Goal: Navigation & Orientation: Find specific page/section

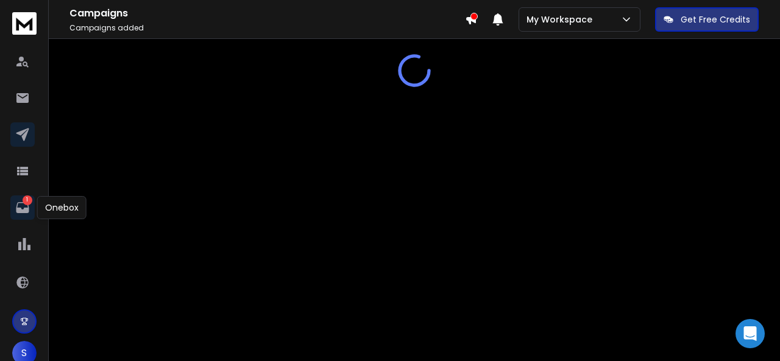
click at [17, 208] on icon at bounding box center [22, 207] width 13 height 11
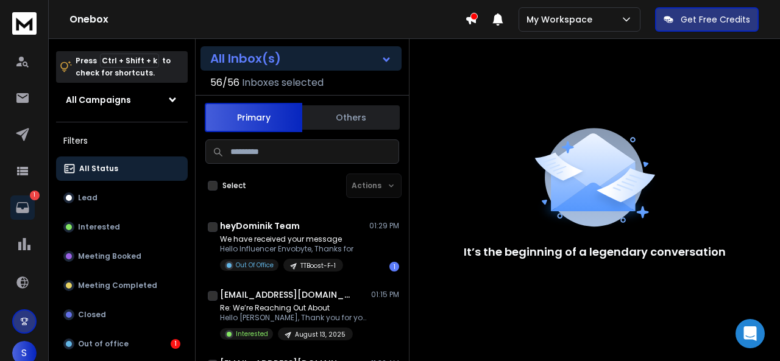
click at [389, 54] on button "All Inbox(s)" at bounding box center [300, 58] width 201 height 24
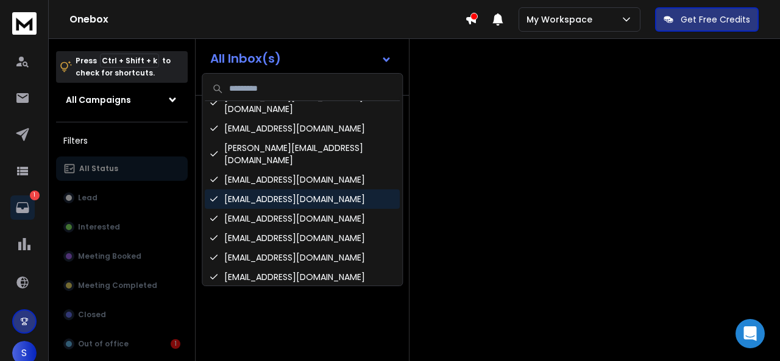
scroll to position [933, 0]
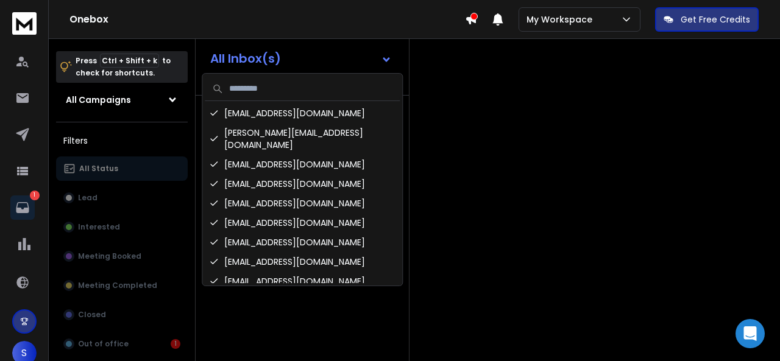
click at [305, 330] on div "[EMAIL_ADDRESS][DOMAIN_NAME]" at bounding box center [302, 339] width 195 height 19
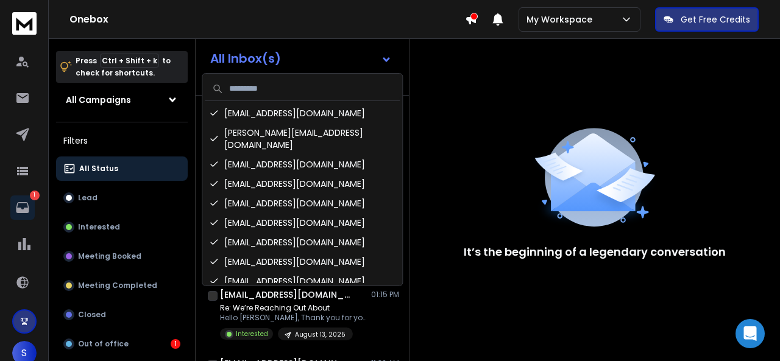
click at [309, 330] on div "[EMAIL_ADDRESS][DOMAIN_NAME]" at bounding box center [302, 339] width 195 height 19
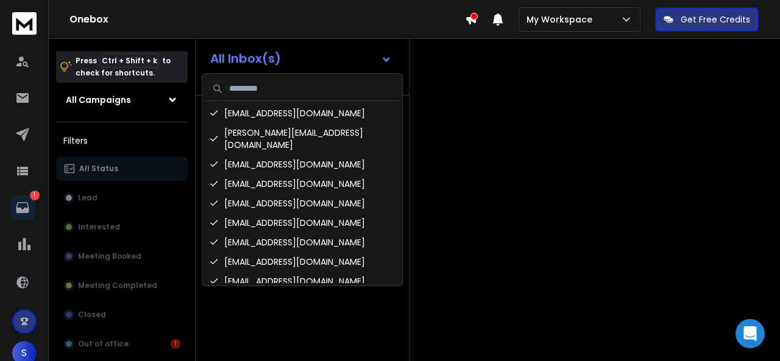
click at [215, 361] on icon at bounding box center [214, 366] width 10 height 10
click at [215, 316] on icon at bounding box center [214, 321] width 10 height 10
click at [214, 291] on div "[EMAIL_ADDRESS][DOMAIN_NAME]" at bounding box center [302, 300] width 195 height 19
click at [211, 277] on icon at bounding box center [214, 282] width 10 height 10
click at [214, 260] on polyline at bounding box center [214, 262] width 7 height 4
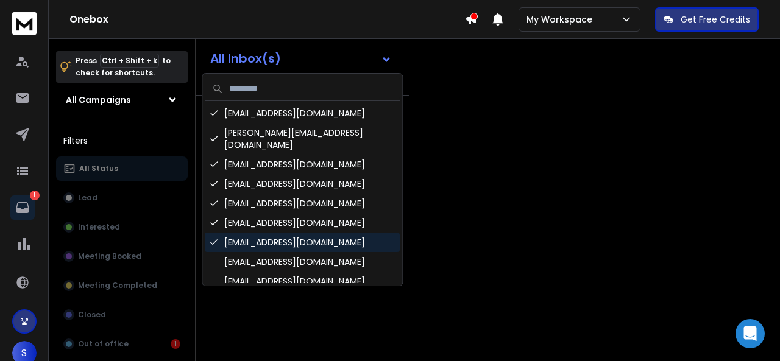
click at [214, 238] on icon at bounding box center [214, 243] width 10 height 10
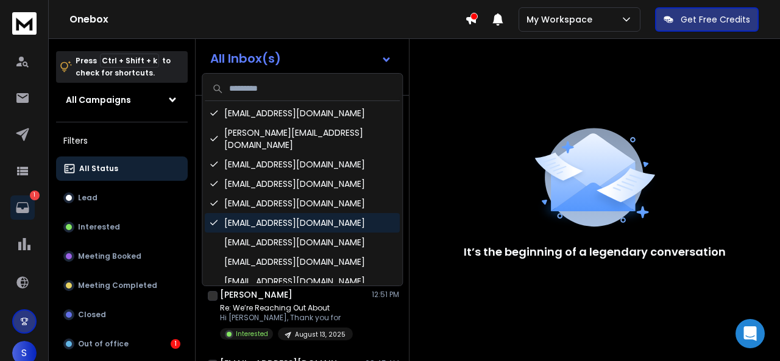
click at [212, 218] on icon at bounding box center [214, 223] width 10 height 10
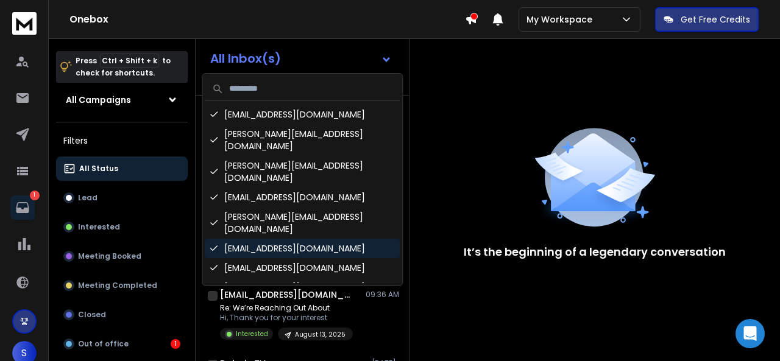
scroll to position [811, 0]
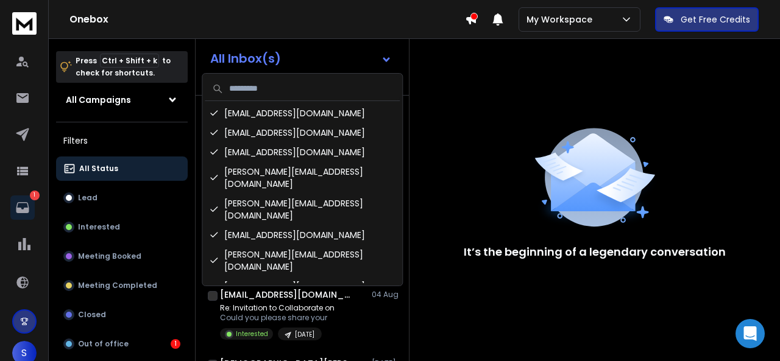
click at [216, 323] on polyline at bounding box center [214, 325] width 7 height 4
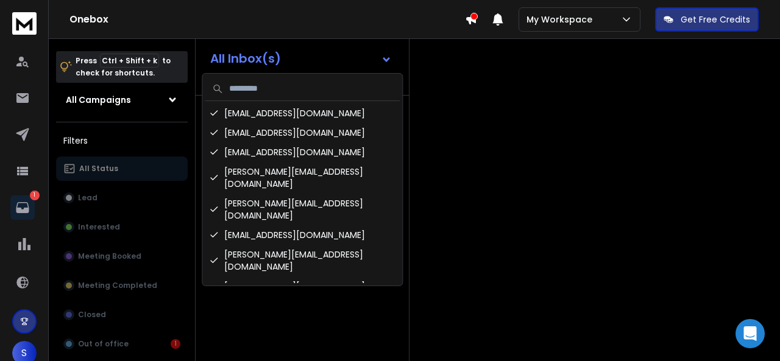
click at [214, 303] on polyline at bounding box center [214, 305] width 7 height 4
click at [455, 207] on div at bounding box center [594, 219] width 370 height 361
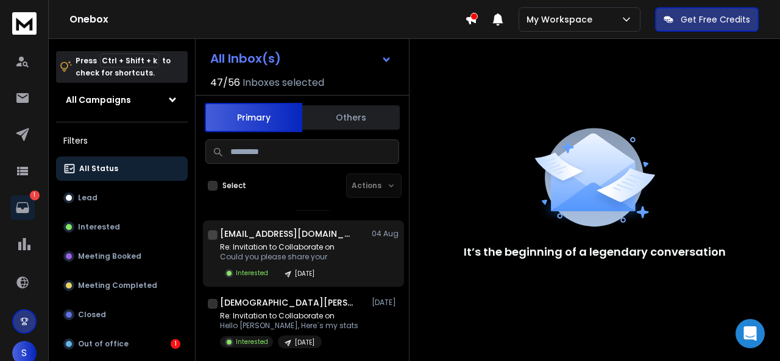
scroll to position [0, 0]
